Goal: Information Seeking & Learning: Check status

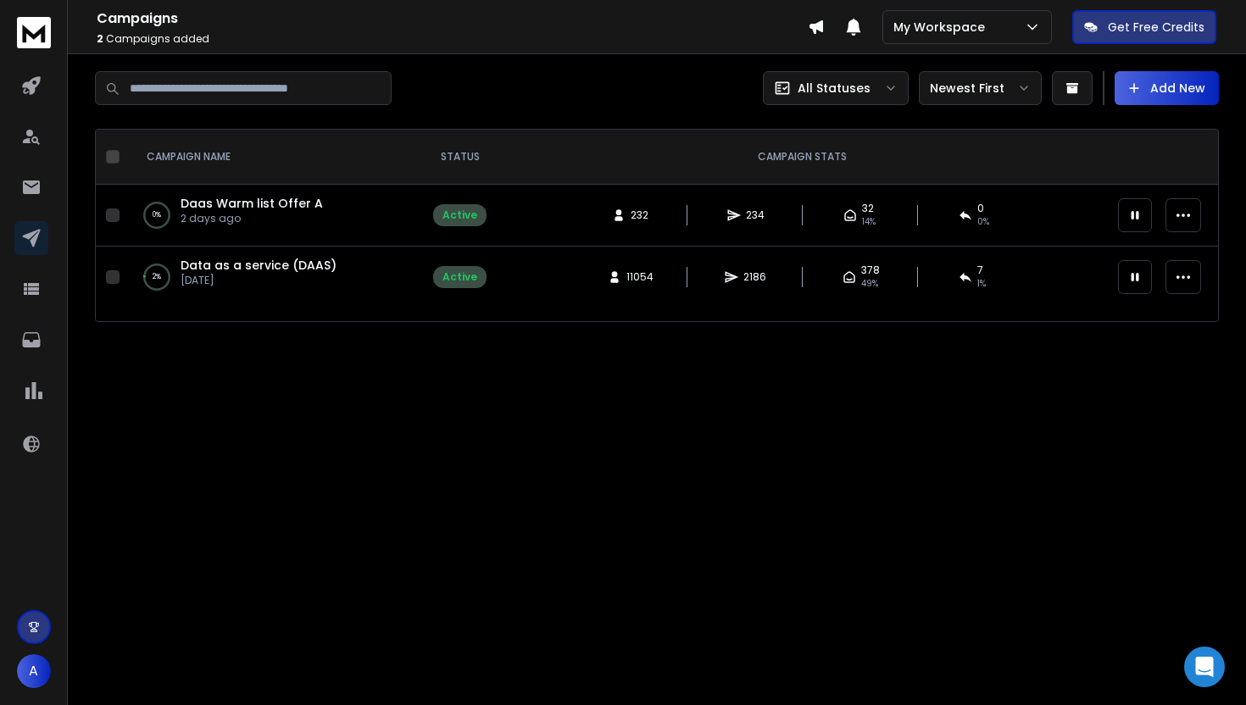
click at [1180, 210] on icon "button" at bounding box center [1182, 215] width 17 height 17
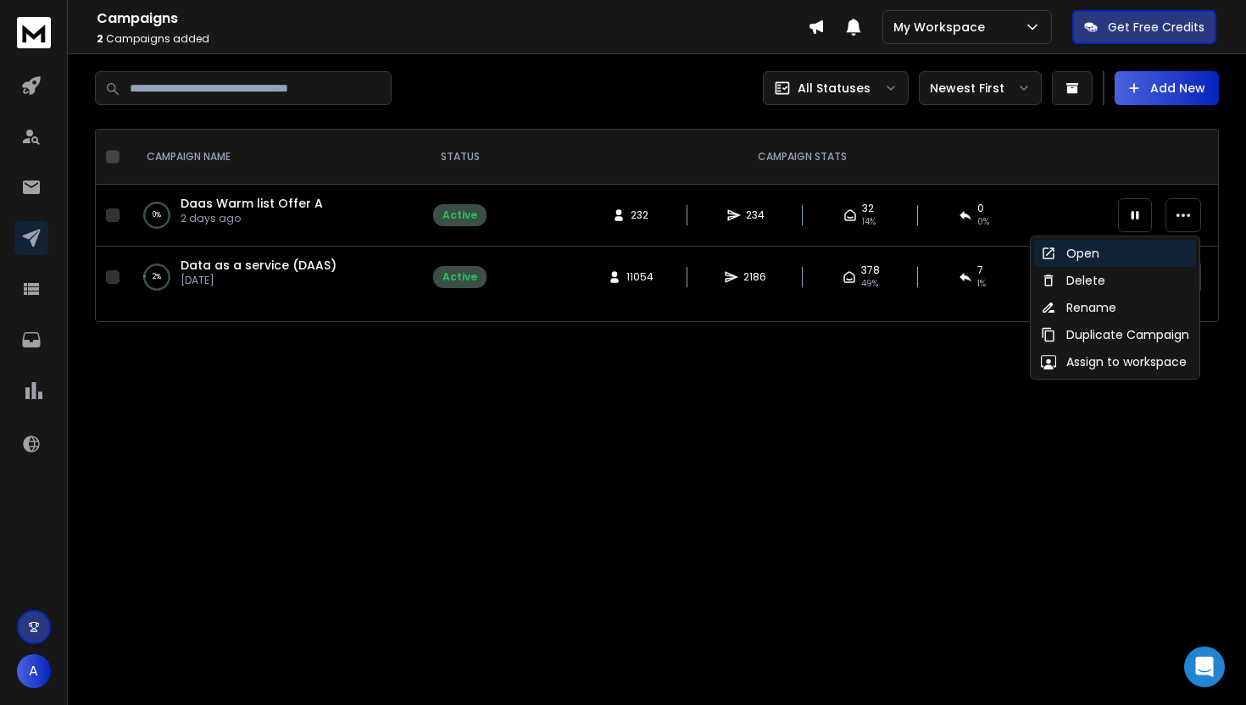
click at [1117, 248] on div "Open" at bounding box center [1115, 253] width 162 height 27
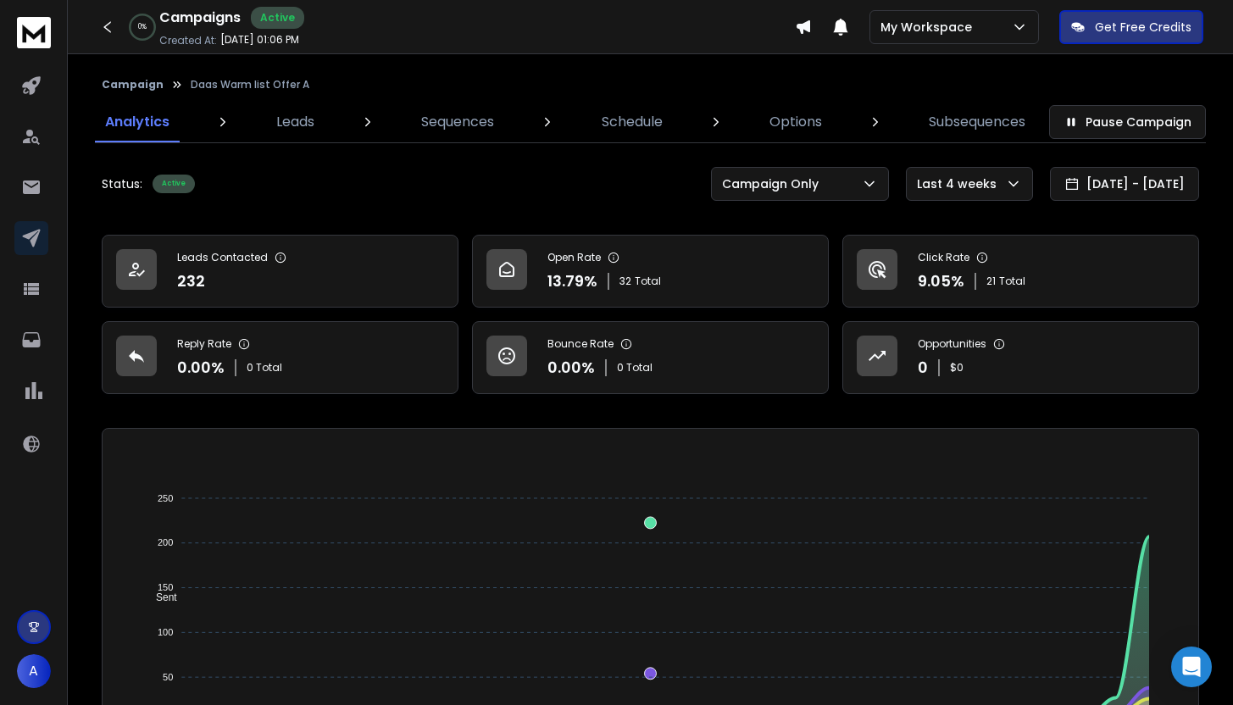
scroll to position [426, 0]
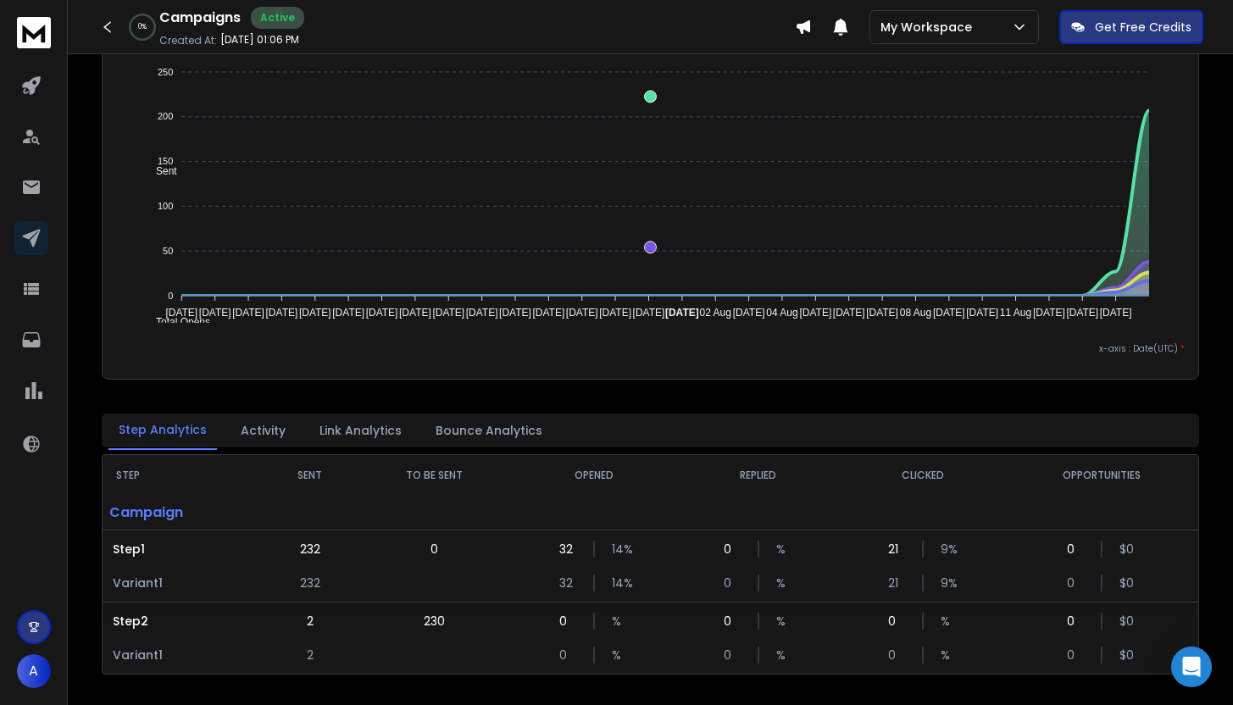
click at [266, 428] on button "Activity" at bounding box center [262, 430] width 65 height 37
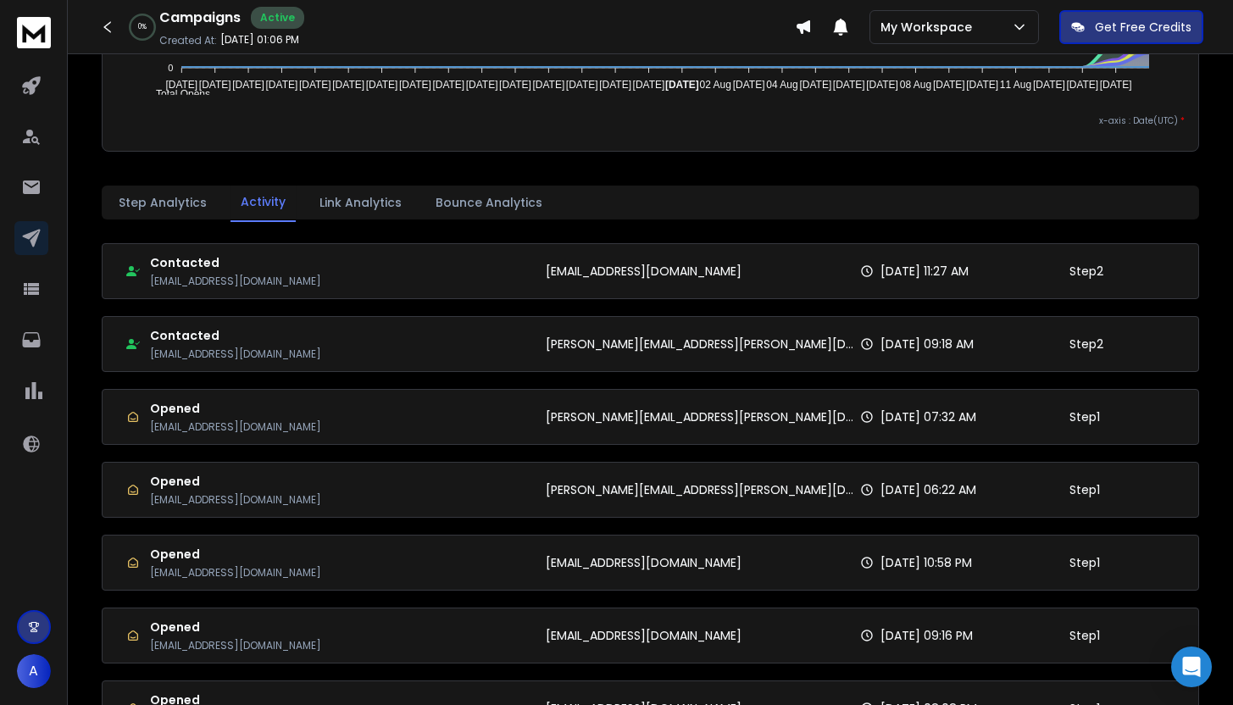
scroll to position [574, 0]
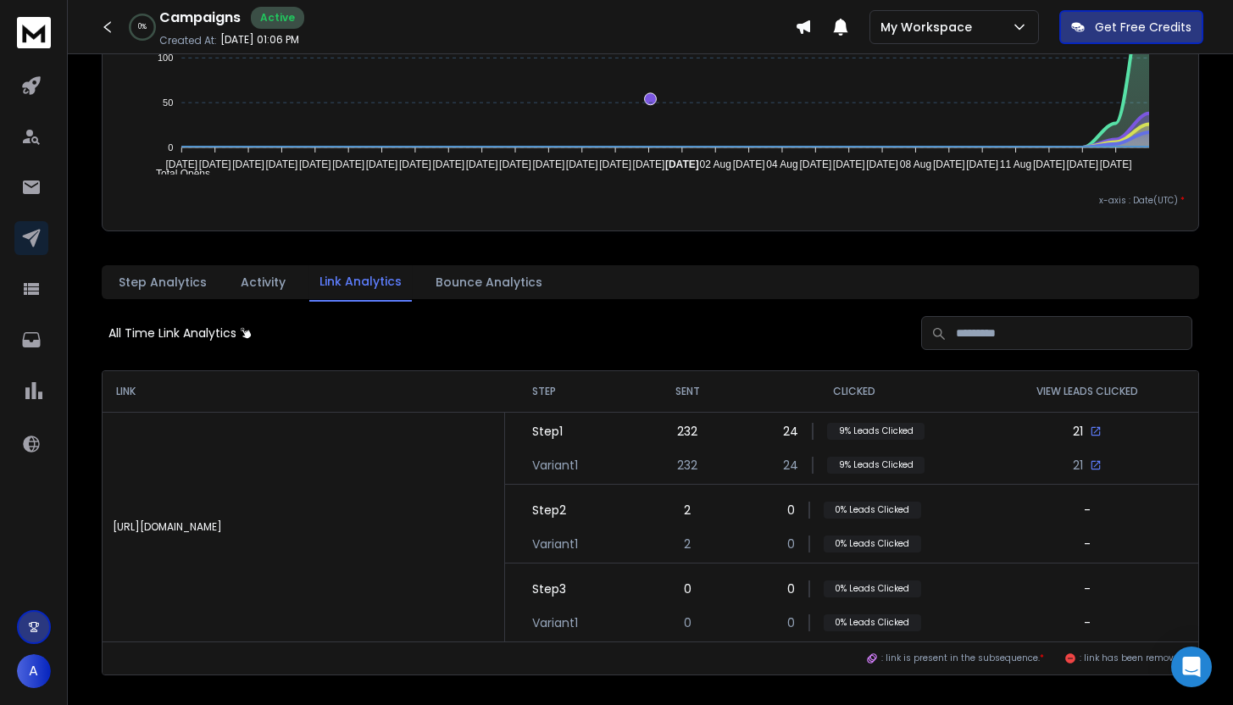
scroll to position [396, 0]
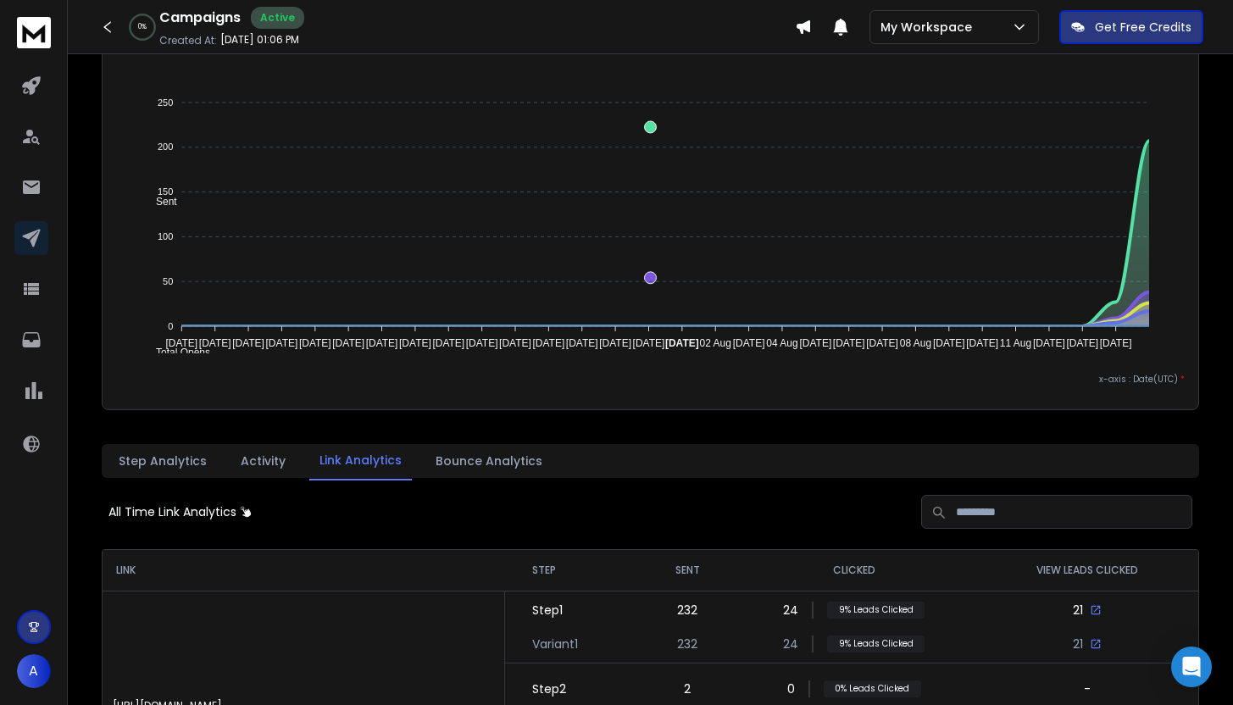
click at [465, 289] on div "Leads Contacted 232 Open Rate 13.79 % 32 Total Click Rate 9.05 % 21 Total Reply…" at bounding box center [650, 350] width 1097 height 1022
click at [364, 470] on button "Link Analytics" at bounding box center [360, 460] width 103 height 39
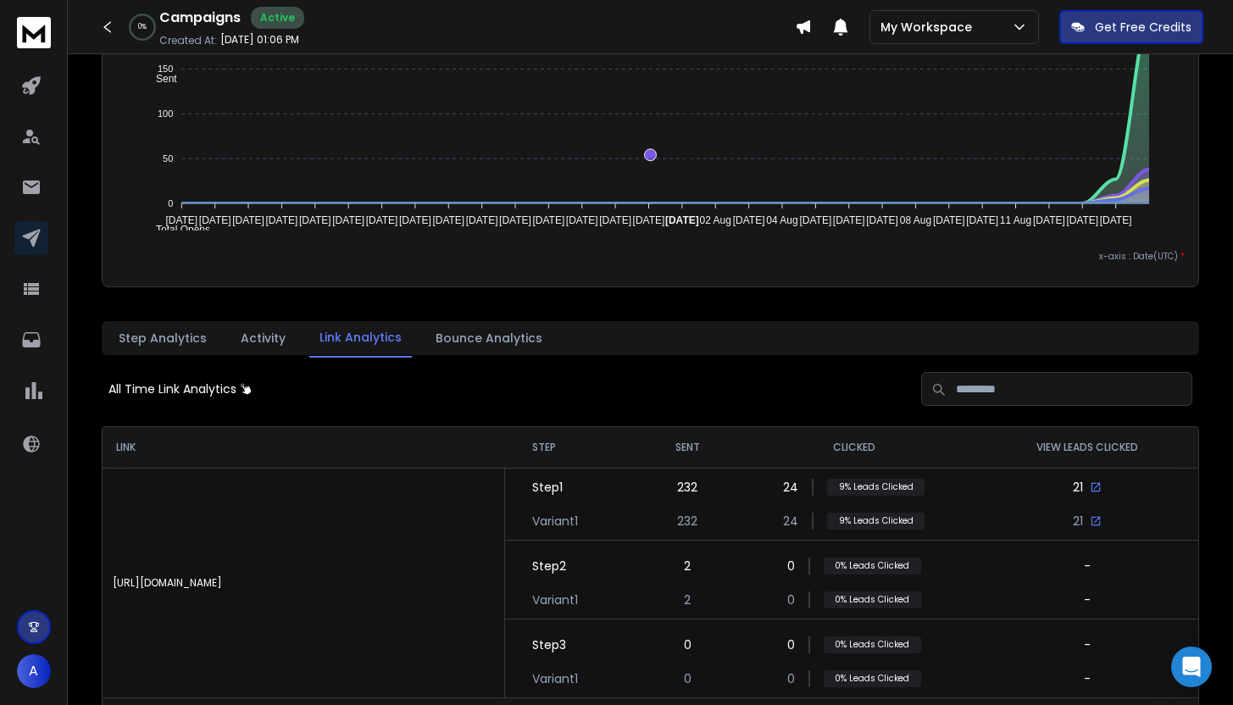
scroll to position [545, 0]
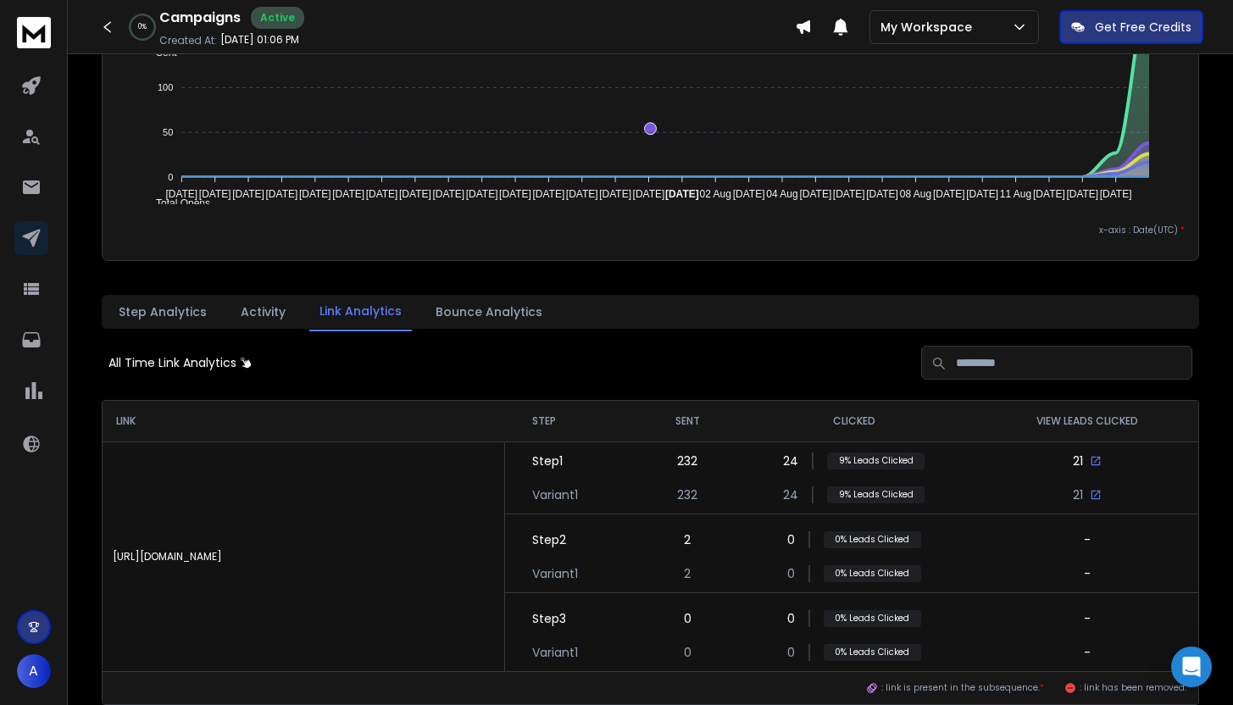
click at [260, 560] on p "https://brightaudiencesolutions.com/" at bounding box center [303, 557] width 381 height 14
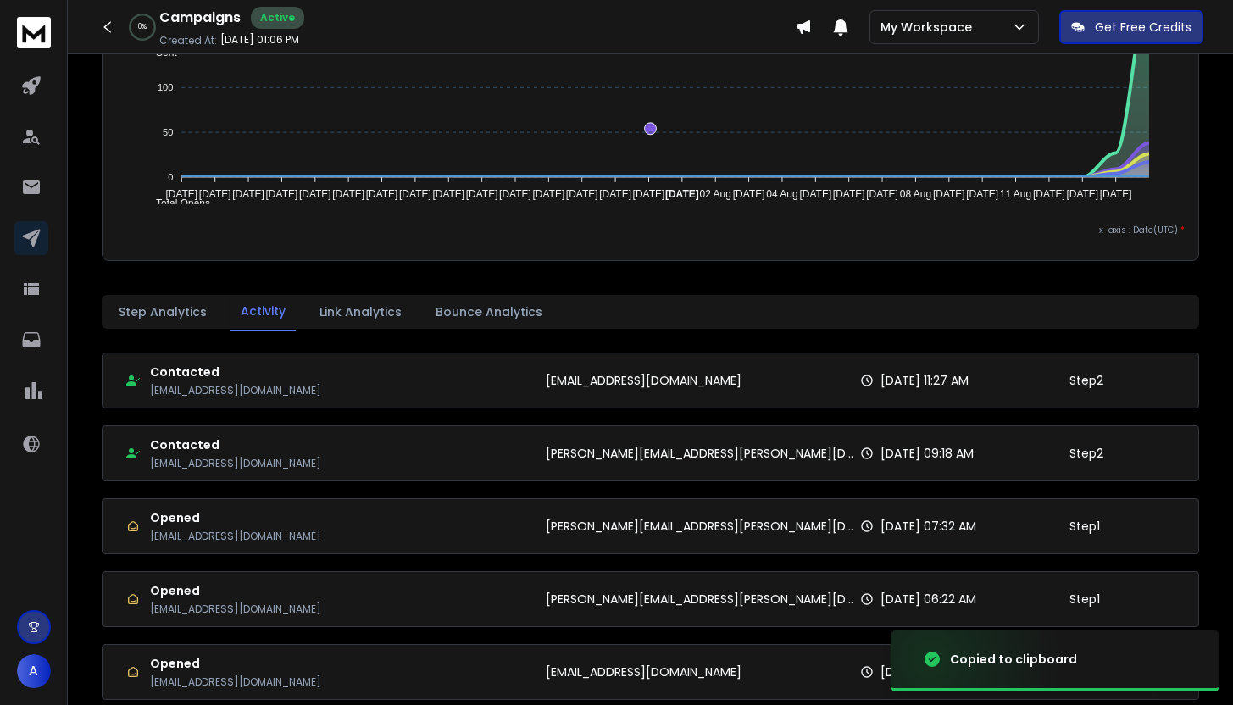
click at [244, 326] on button "Activity" at bounding box center [262, 311] width 65 height 39
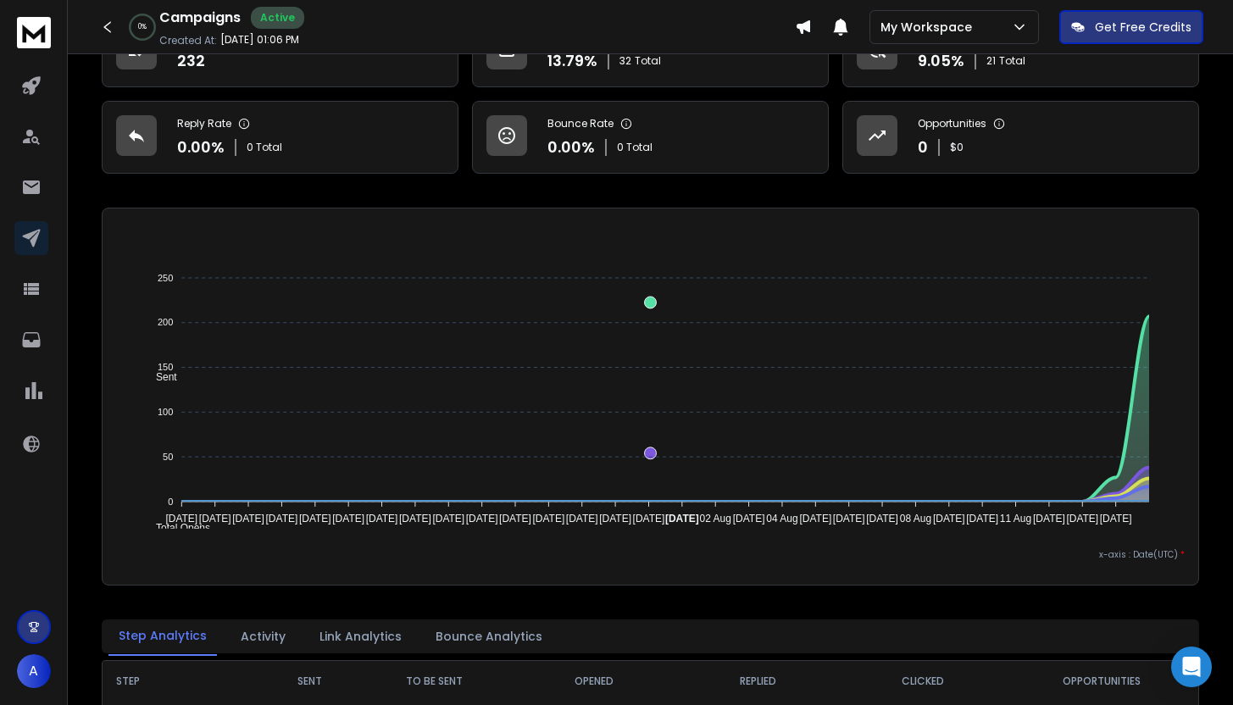
scroll to position [0, 0]
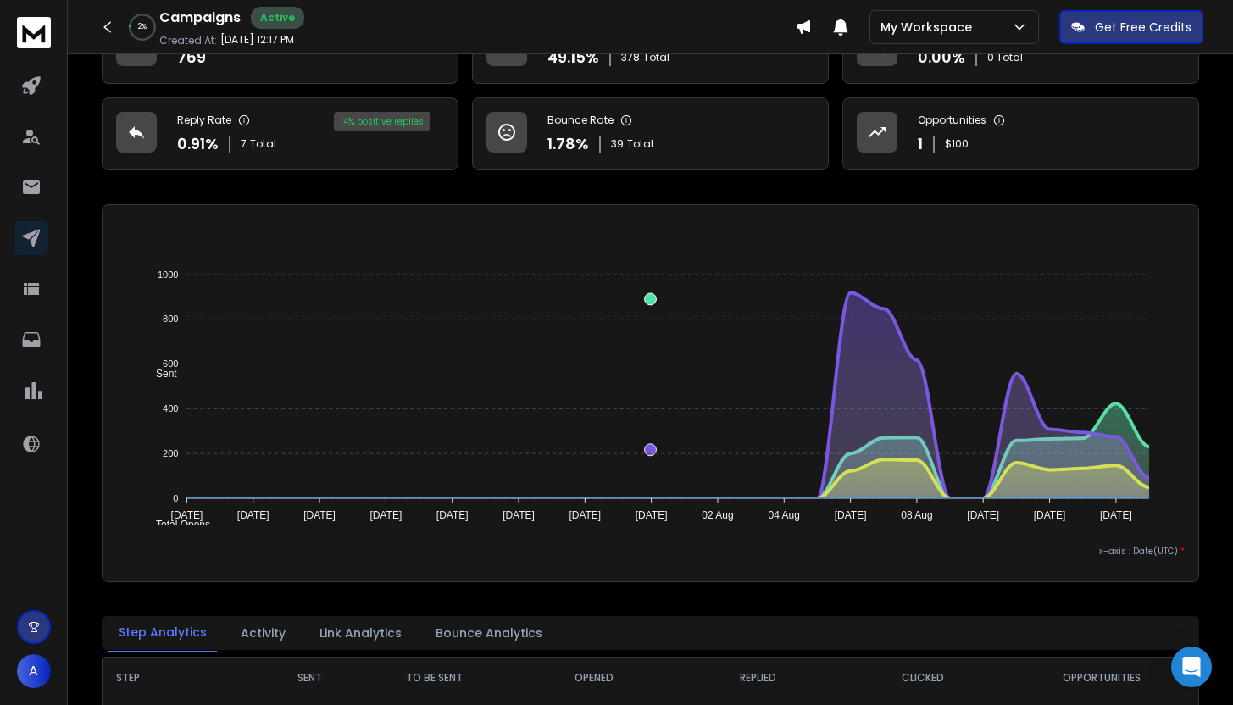
scroll to position [642, 0]
